Goal: Task Accomplishment & Management: Manage account settings

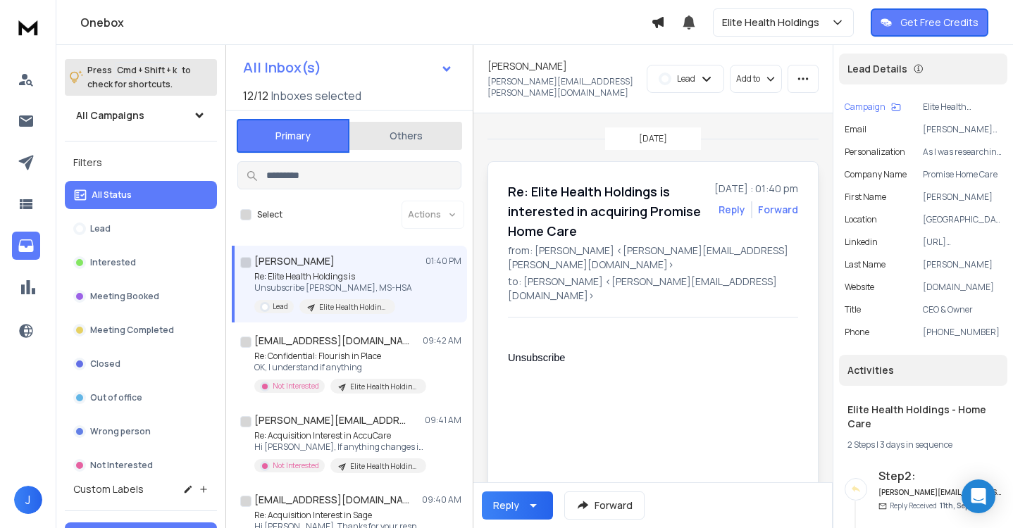
scroll to position [2791, 0]
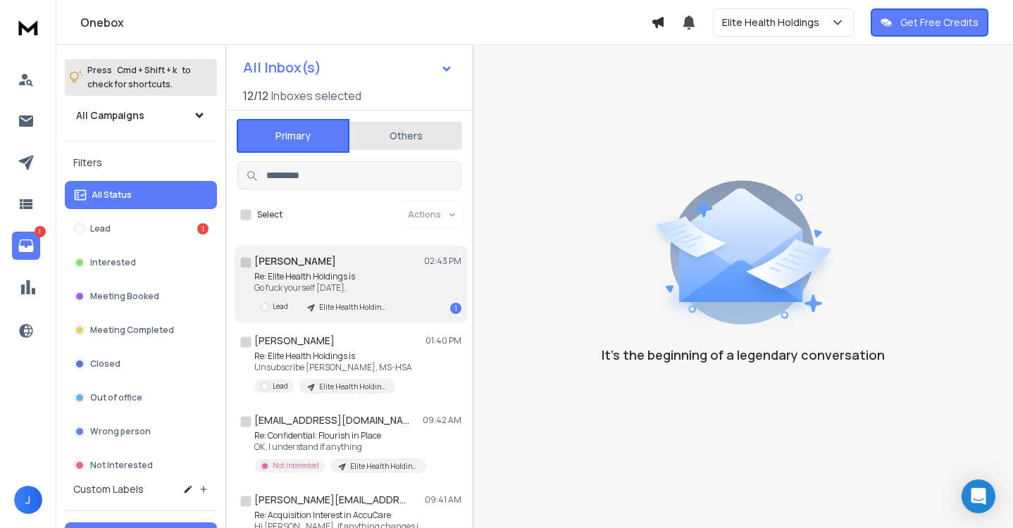
click at [362, 277] on p "Re: Elite Health Holdings is" at bounding box center [324, 276] width 141 height 11
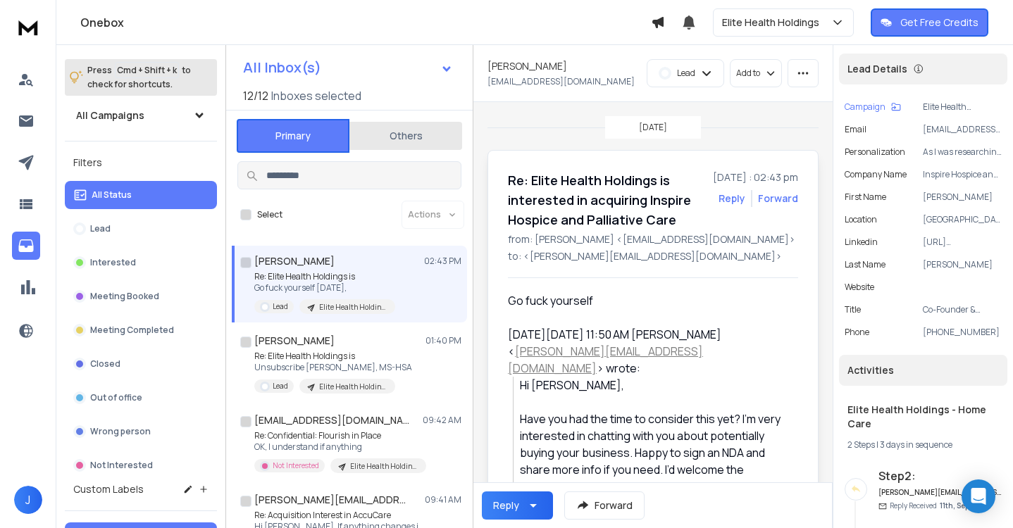
click at [693, 246] on p "from: [PERSON_NAME] <[EMAIL_ADDRESS][DOMAIN_NAME]>" at bounding box center [653, 239] width 290 height 14
click at [989, 246] on p "[URL][DOMAIN_NAME]" at bounding box center [962, 242] width 79 height 11
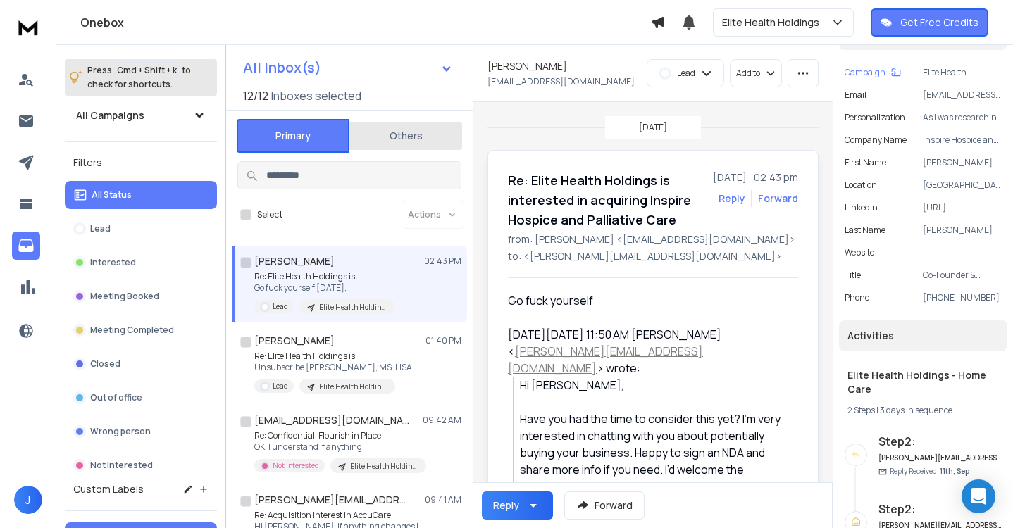
scroll to position [31, 0]
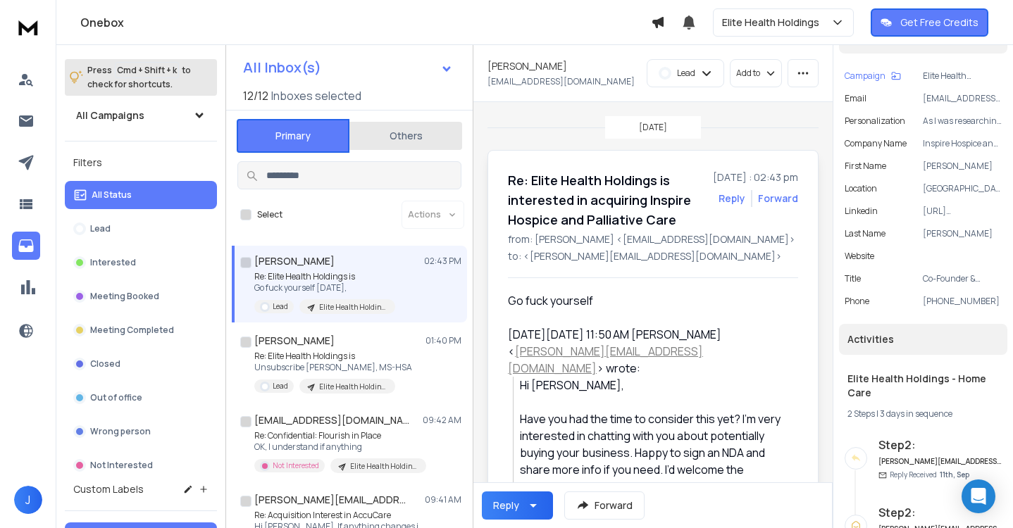
click at [697, 68] on div "Lead" at bounding box center [685, 73] width 76 height 27
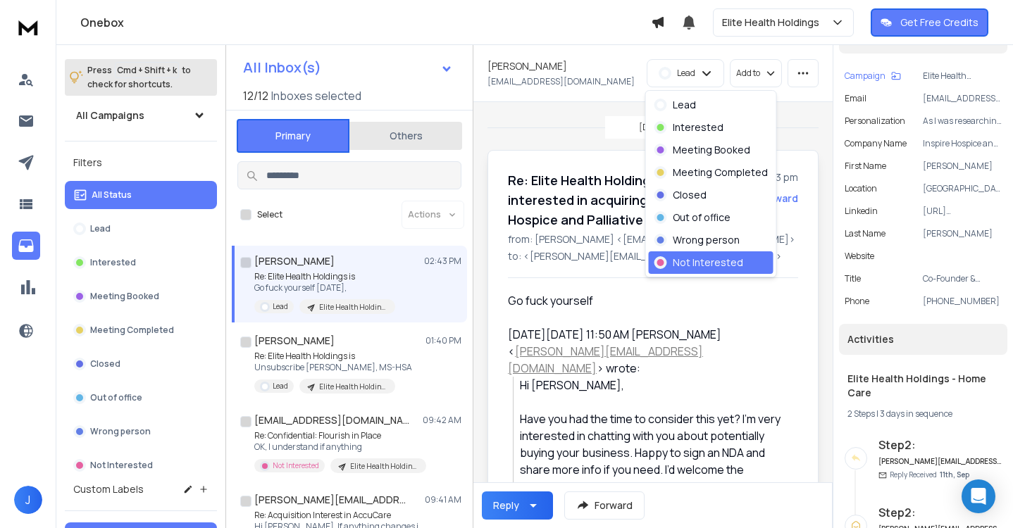
click at [684, 258] on p "Not Interested" at bounding box center [708, 263] width 70 height 14
